Goal: Task Accomplishment & Management: Manage account settings

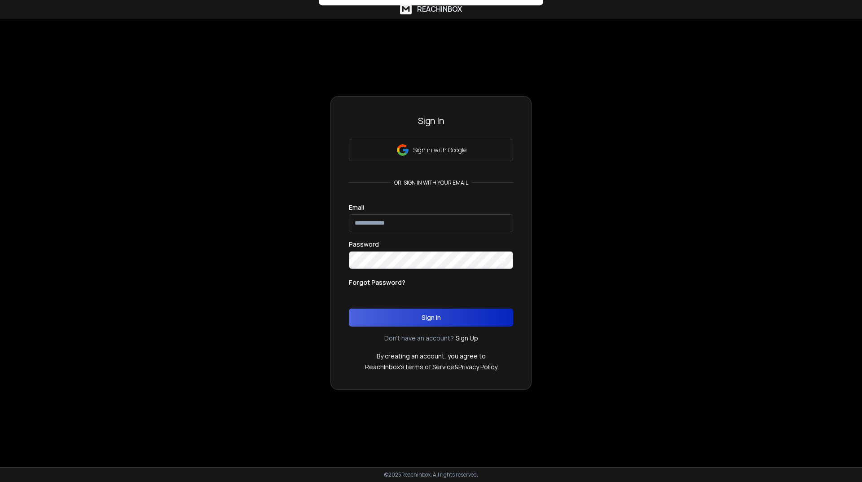
click at [429, 207] on div "Email" at bounding box center [431, 207] width 164 height 6
click at [419, 230] on input "email" at bounding box center [431, 223] width 164 height 18
paste input "**********"
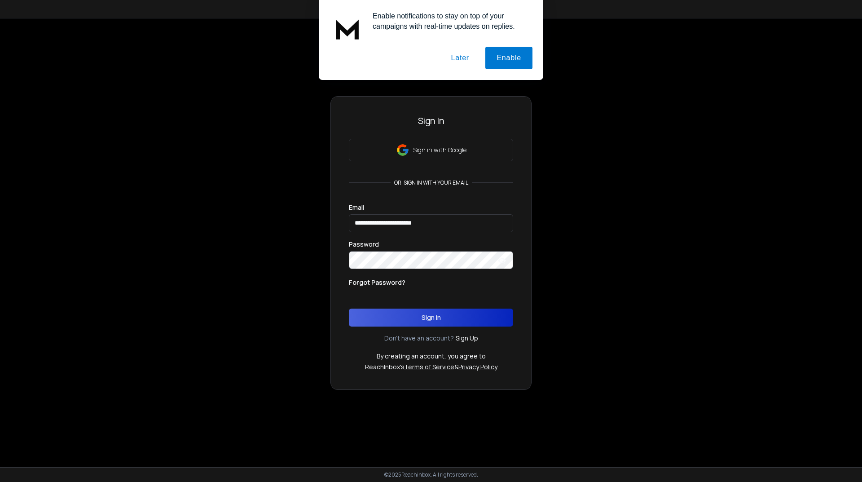
type input "**********"
click at [379, 246] on div "Password" at bounding box center [431, 244] width 164 height 6
click at [416, 313] on button "Sign In" at bounding box center [431, 318] width 164 height 18
click at [463, 63] on button "Later" at bounding box center [460, 58] width 40 height 22
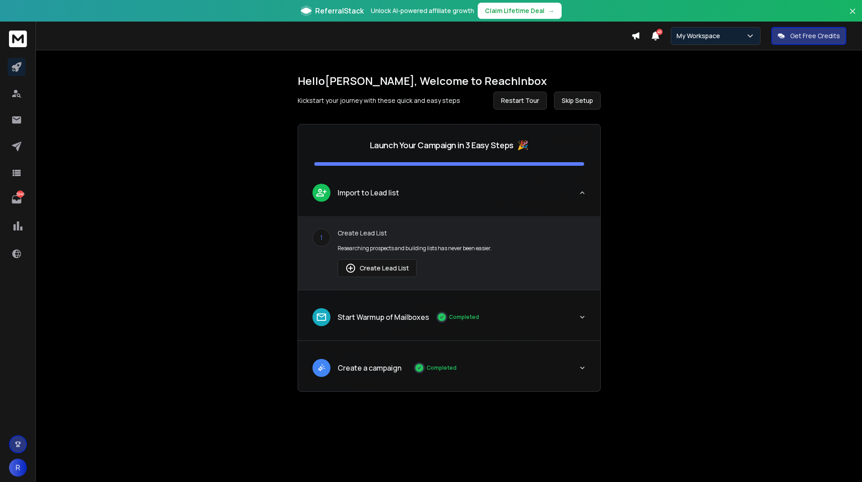
click at [722, 37] on p "My Workspace" at bounding box center [700, 35] width 47 height 9
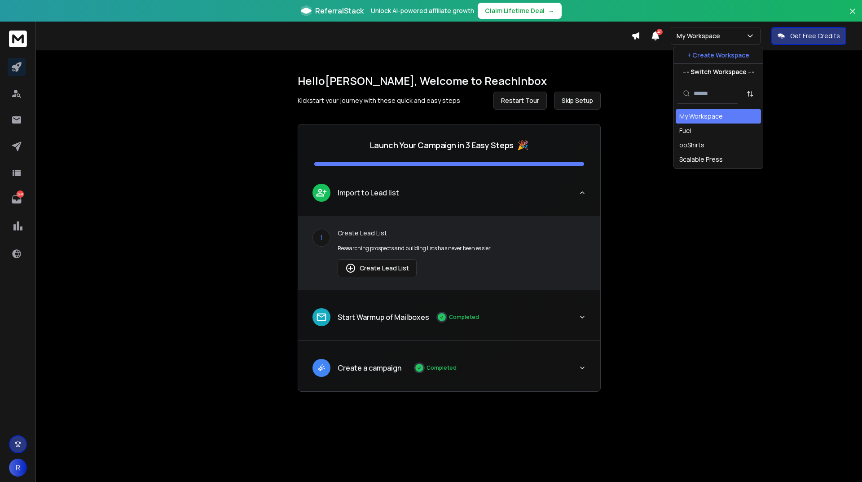
click at [855, 7] on button "Close banner" at bounding box center [853, 16] width 12 height 22
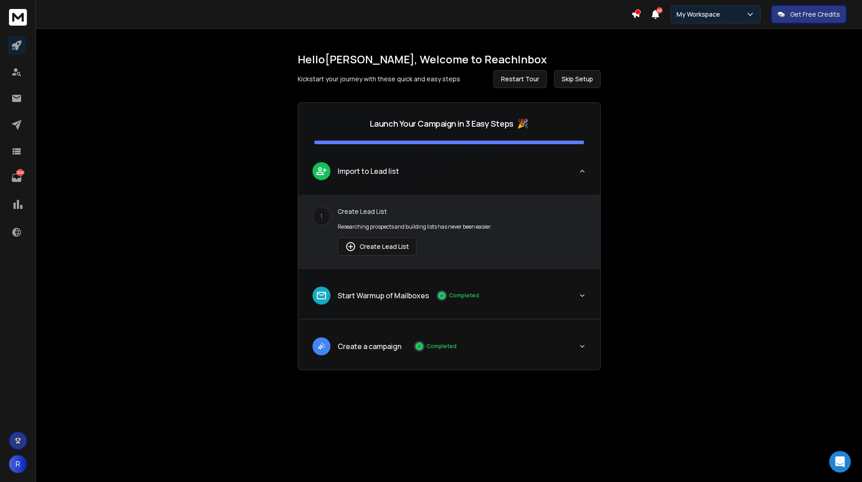
click at [732, 15] on div "My Workspace" at bounding box center [716, 14] width 78 height 9
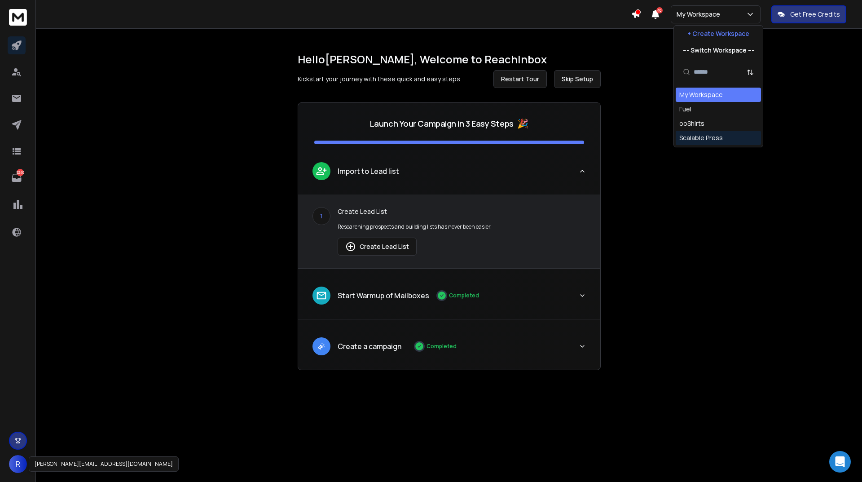
click at [22, 465] on span "R" at bounding box center [18, 464] width 18 height 18
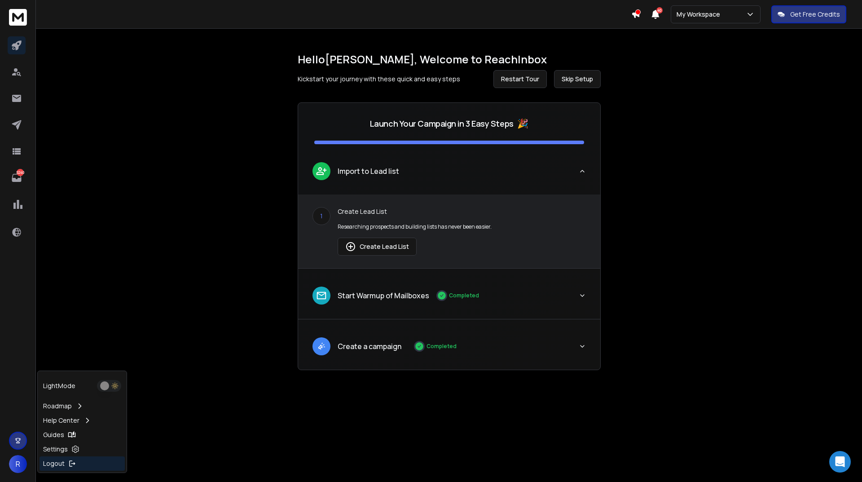
click at [57, 466] on p "Logout" at bounding box center [54, 463] width 22 height 9
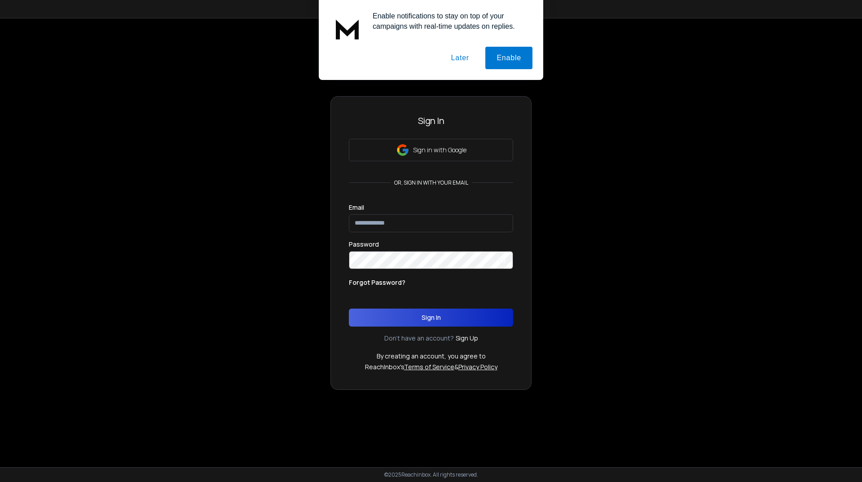
click at [410, 237] on form "Email Password Forgot Password? Sign In Sign Up" at bounding box center [431, 265] width 164 height 122
click at [407, 232] on input "email" at bounding box center [431, 223] width 164 height 18
paste input "**********"
type input "**********"
click at [428, 322] on button "Sign In" at bounding box center [431, 318] width 164 height 18
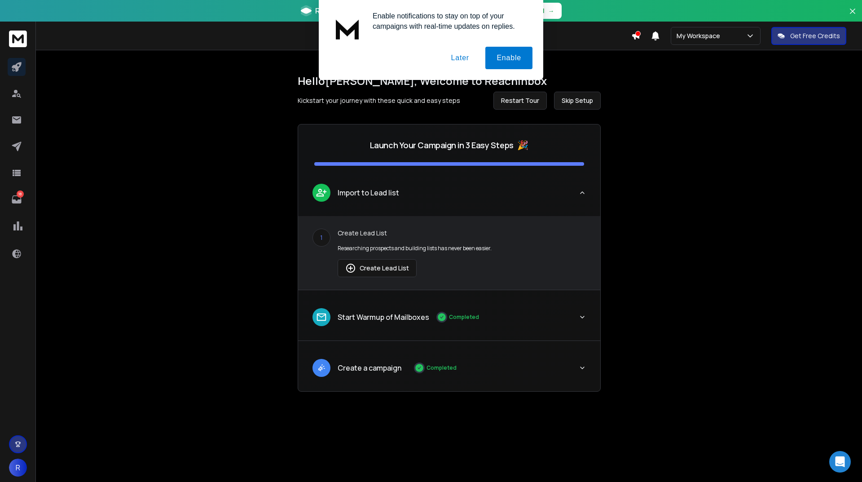
click at [464, 55] on button "Later" at bounding box center [460, 58] width 40 height 22
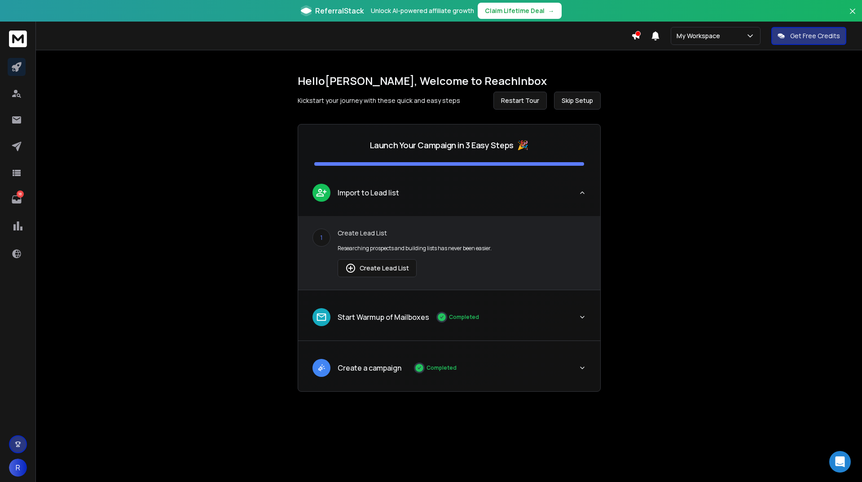
click at [735, 44] on button "My Workspace" at bounding box center [716, 36] width 90 height 18
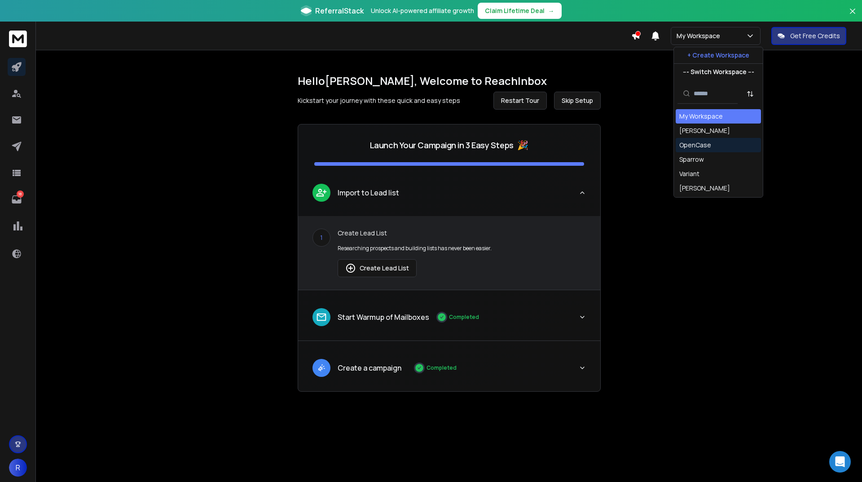
click at [707, 148] on div "OpenCase" at bounding box center [695, 145] width 32 height 9
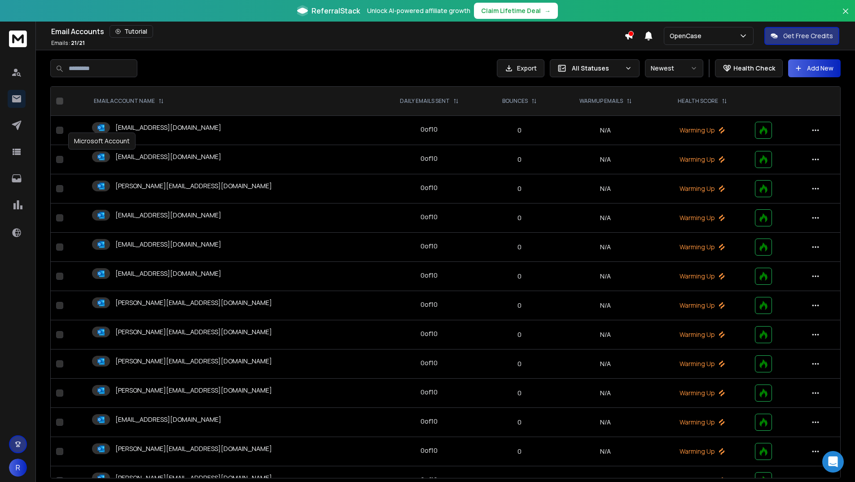
scroll to position [258, 0]
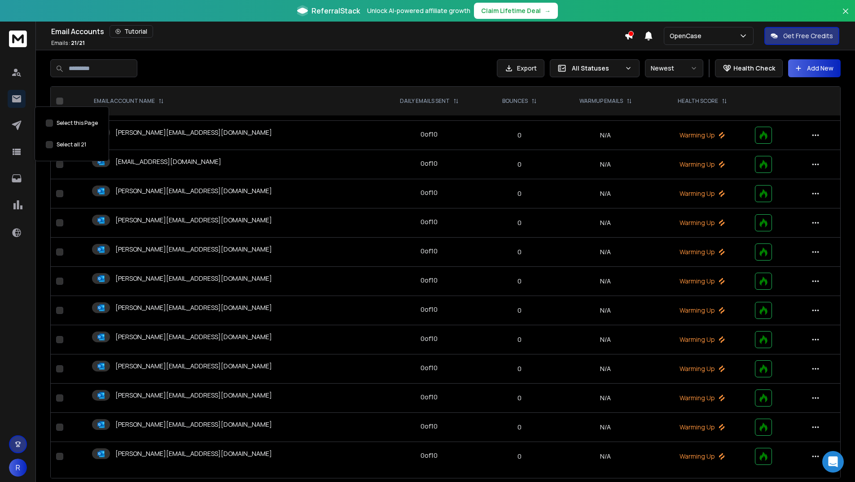
click at [54, 145] on div "Select all 21" at bounding box center [72, 144] width 52 height 7
click at [50, 145] on button "Select this Page" at bounding box center [49, 144] width 7 height 7
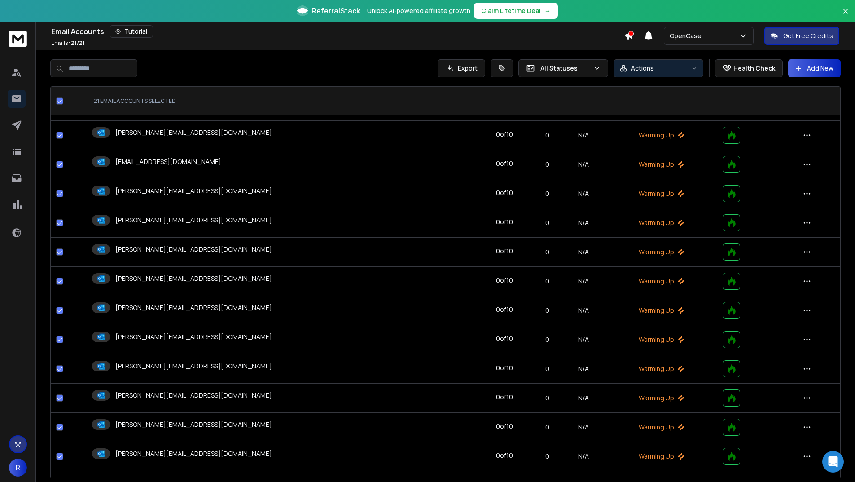
click at [677, 71] on div "Actions" at bounding box center [654, 68] width 68 height 9
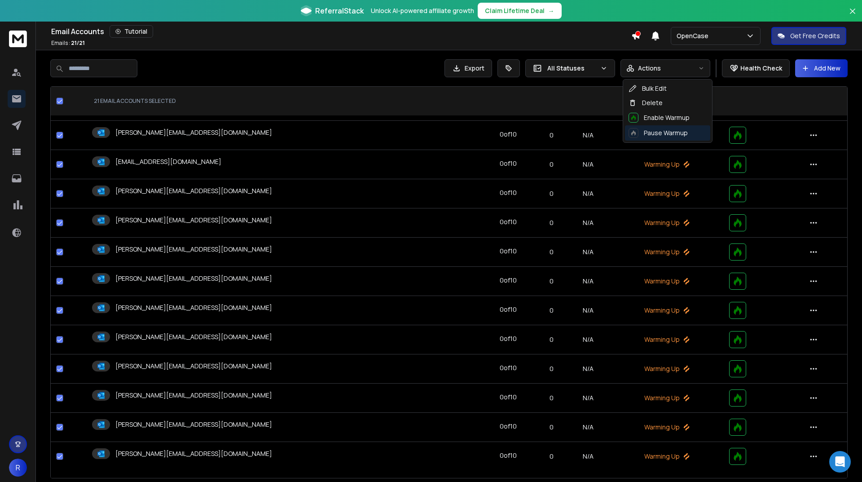
click at [656, 128] on div "Pause Warmup" at bounding box center [658, 133] width 59 height 10
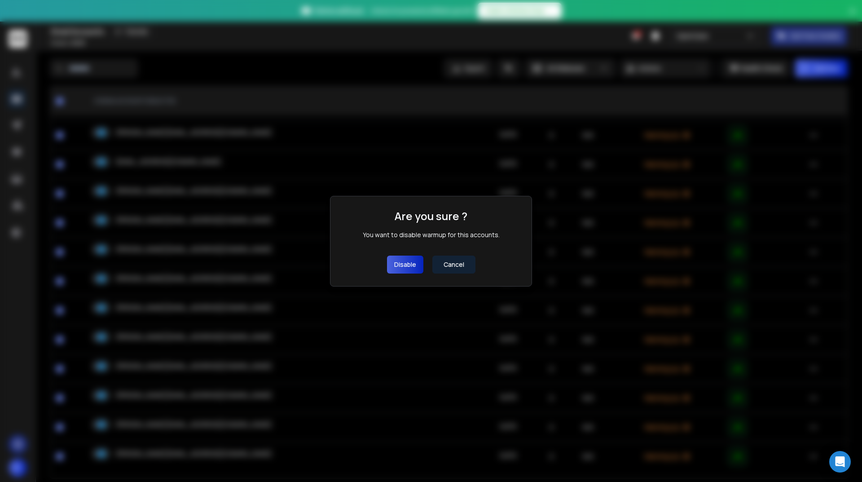
click at [419, 265] on button "Disable" at bounding box center [405, 265] width 36 height 18
